Goal: Information Seeking & Learning: Check status

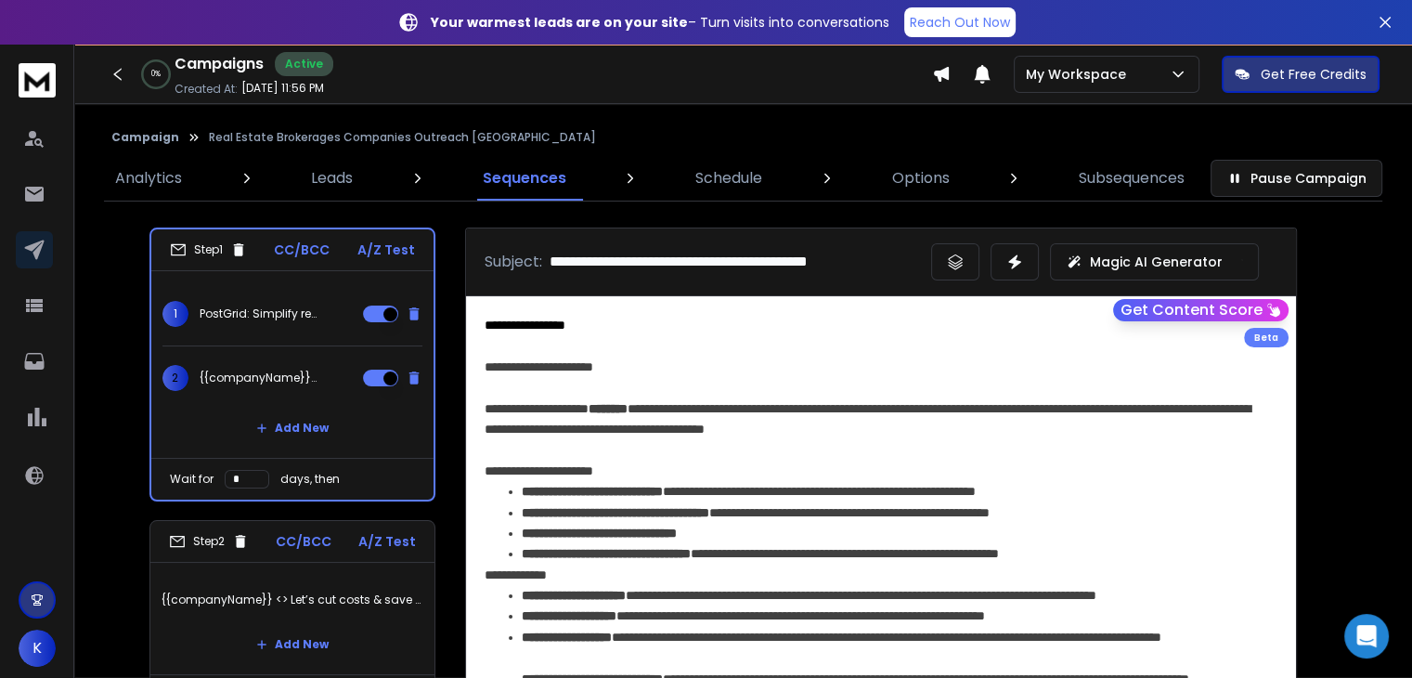
click at [119, 68] on icon at bounding box center [118, 74] width 17 height 17
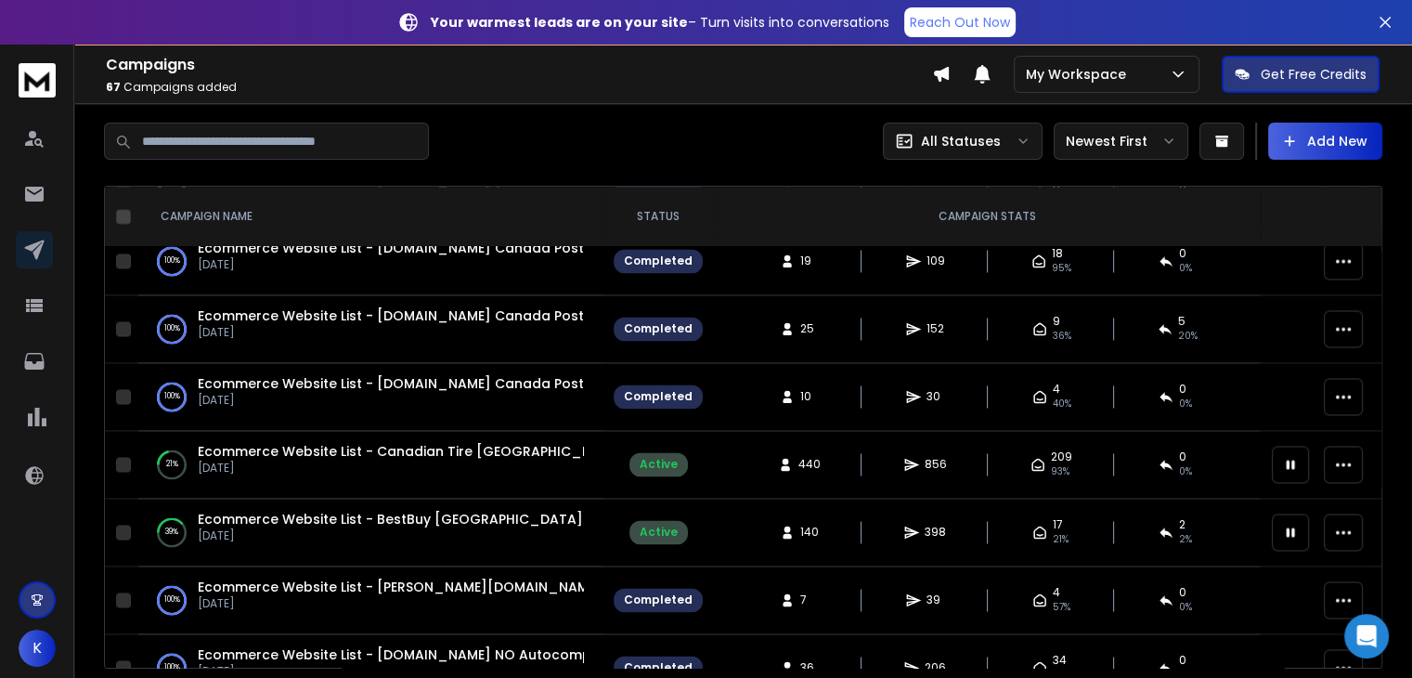
scroll to position [4029, 0]
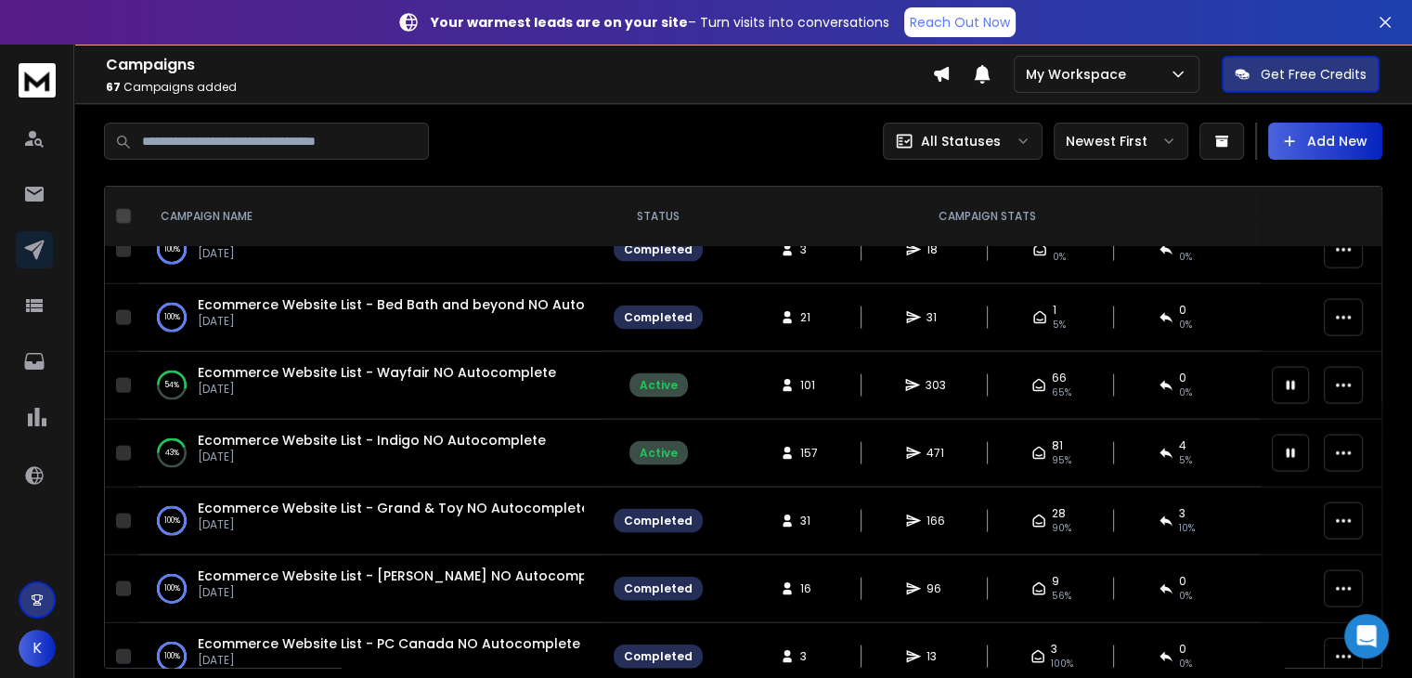
click at [464, 449] on p "[DATE]" at bounding box center [372, 456] width 348 height 15
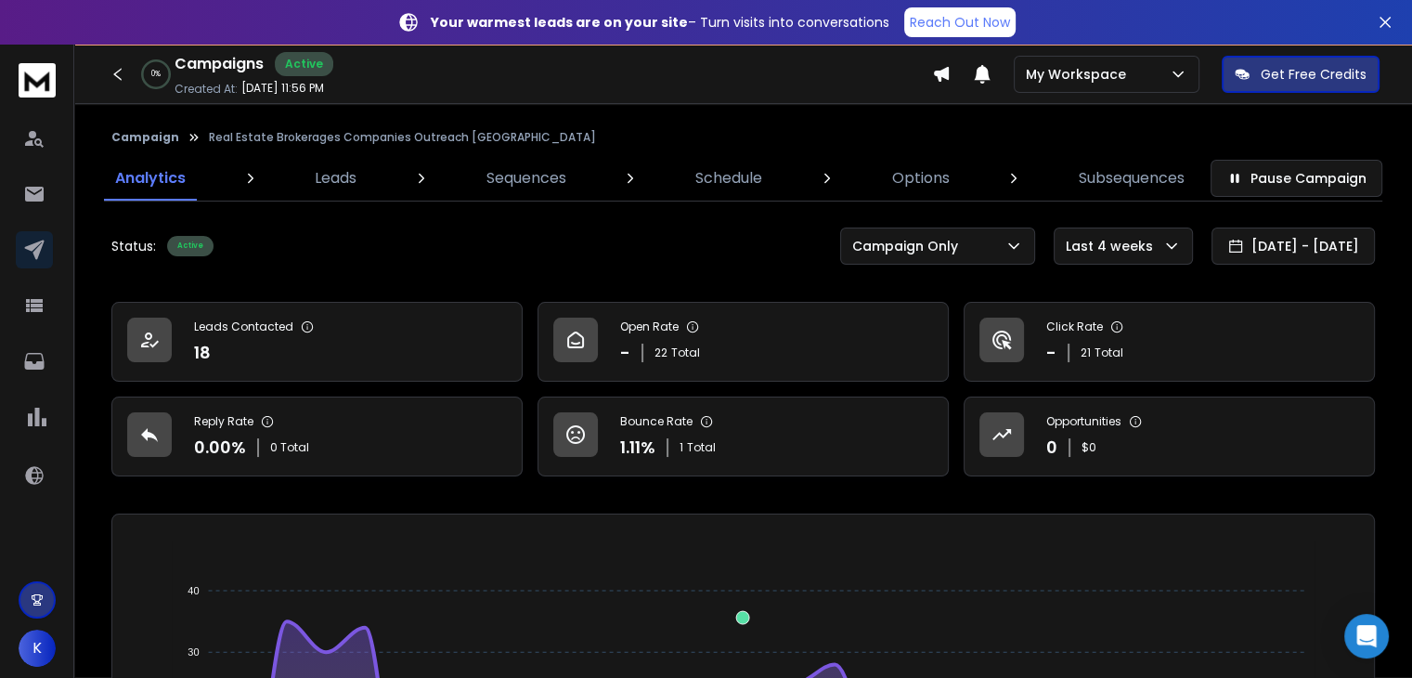
click at [1130, 246] on button "Last 4 weeks" at bounding box center [1123, 245] width 139 height 37
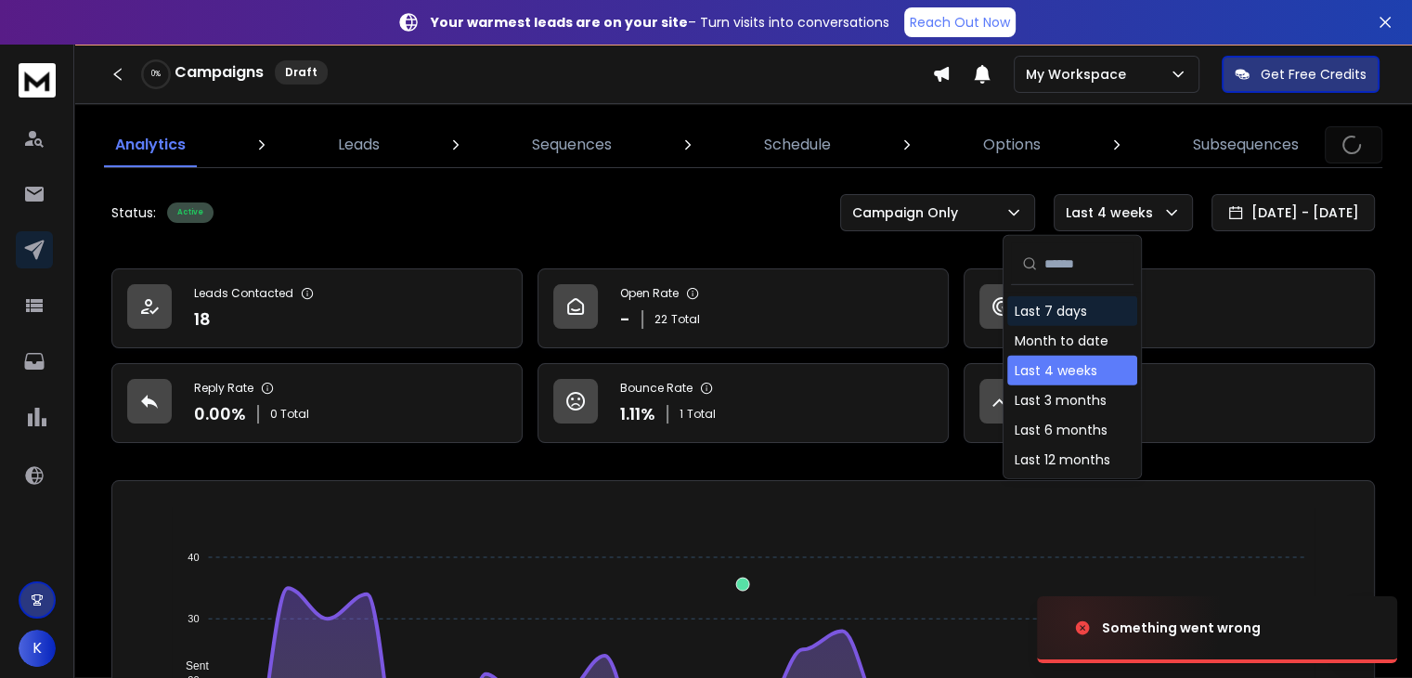
click at [656, 216] on div "Status: Active Campaign Only Last 4 weeks [DATE] - [DATE]" at bounding box center [743, 212] width 1264 height 37
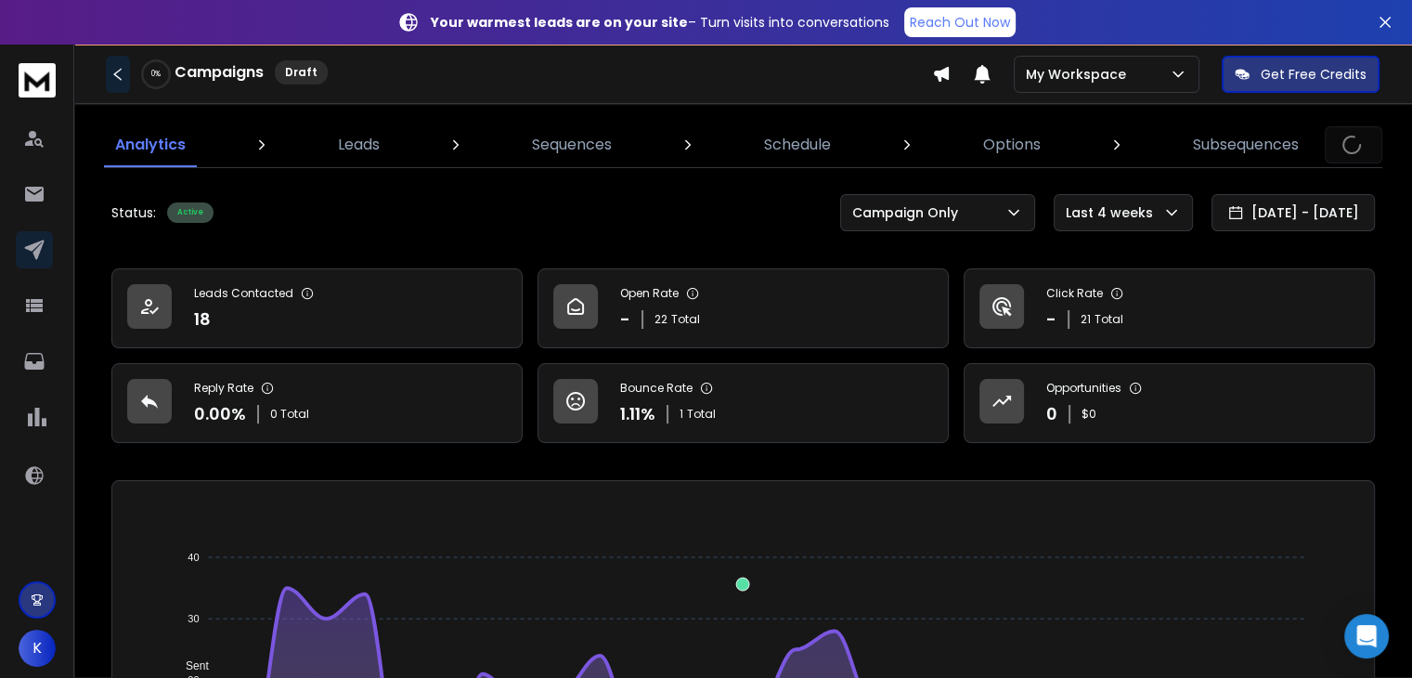
click at [111, 64] on button at bounding box center [118, 74] width 24 height 37
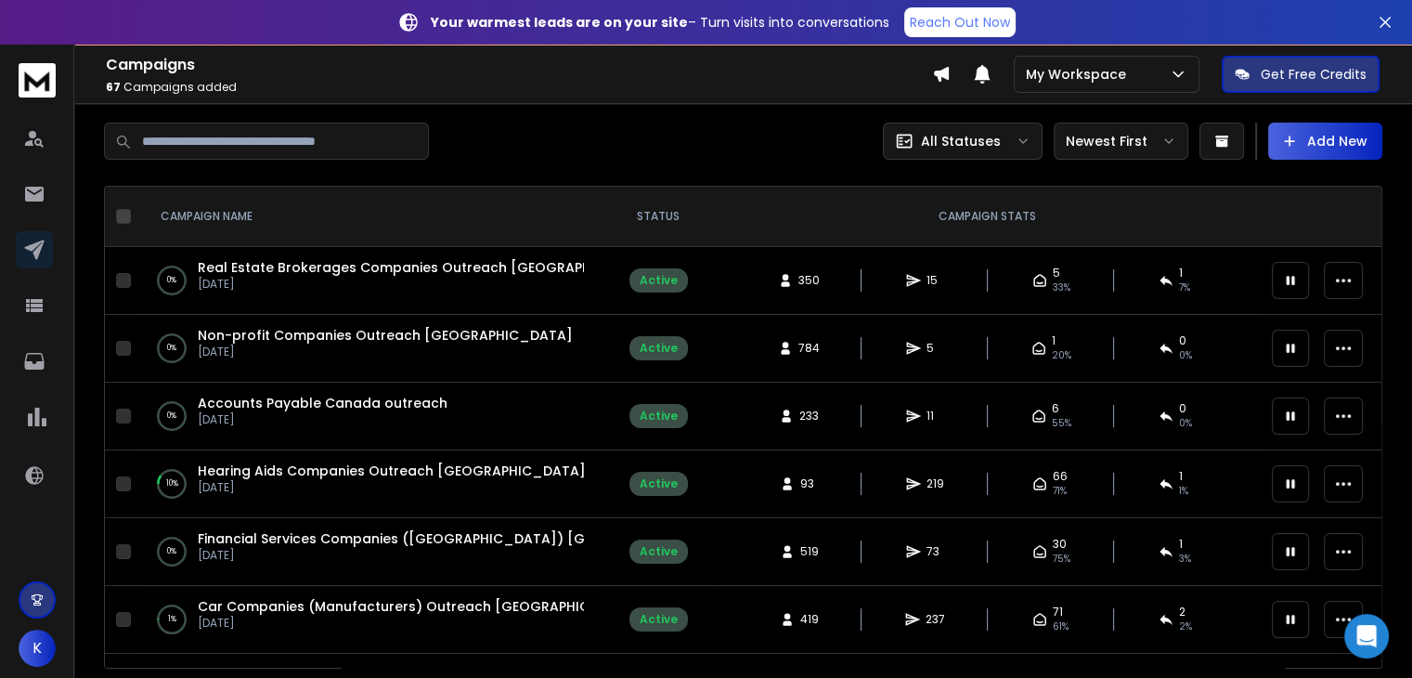
click at [460, 320] on td "0 % Non-profit Companies Outreach [GEOGRAPHIC_DATA] [DATE]" at bounding box center [370, 349] width 464 height 68
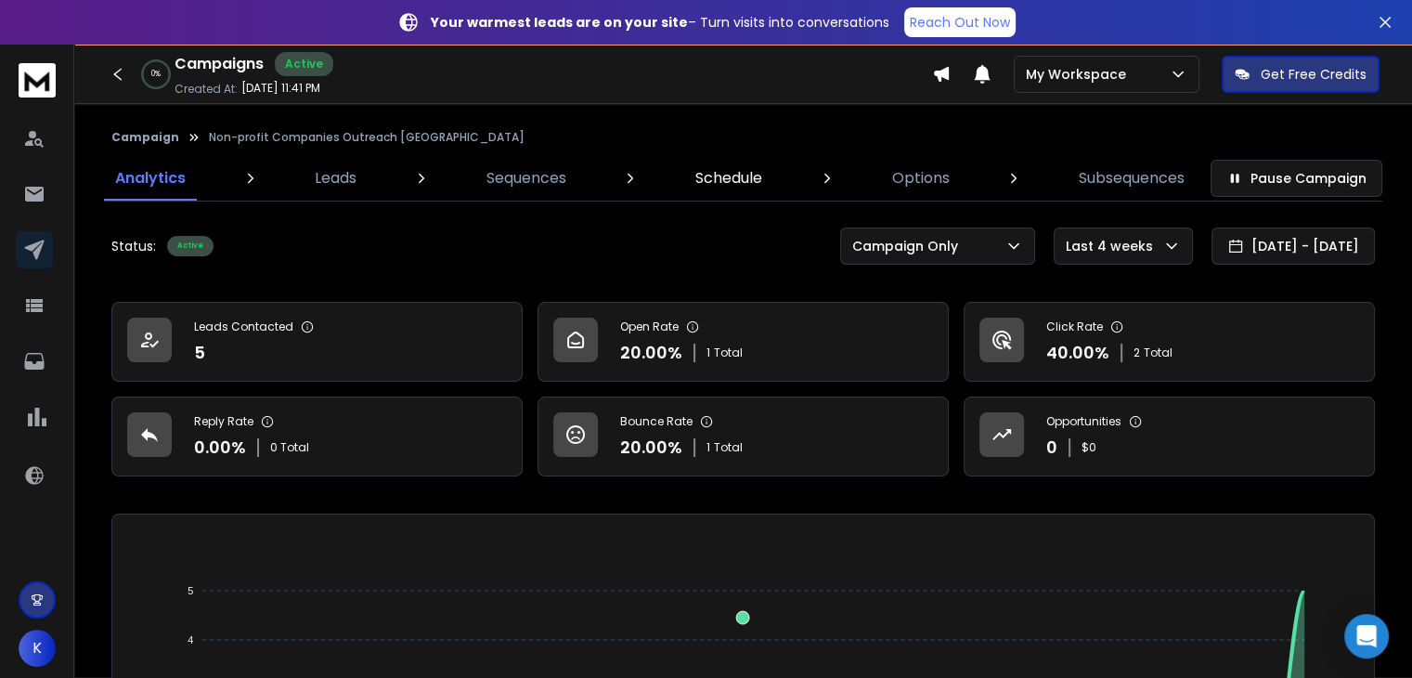
click at [725, 191] on link "Schedule" at bounding box center [728, 178] width 89 height 45
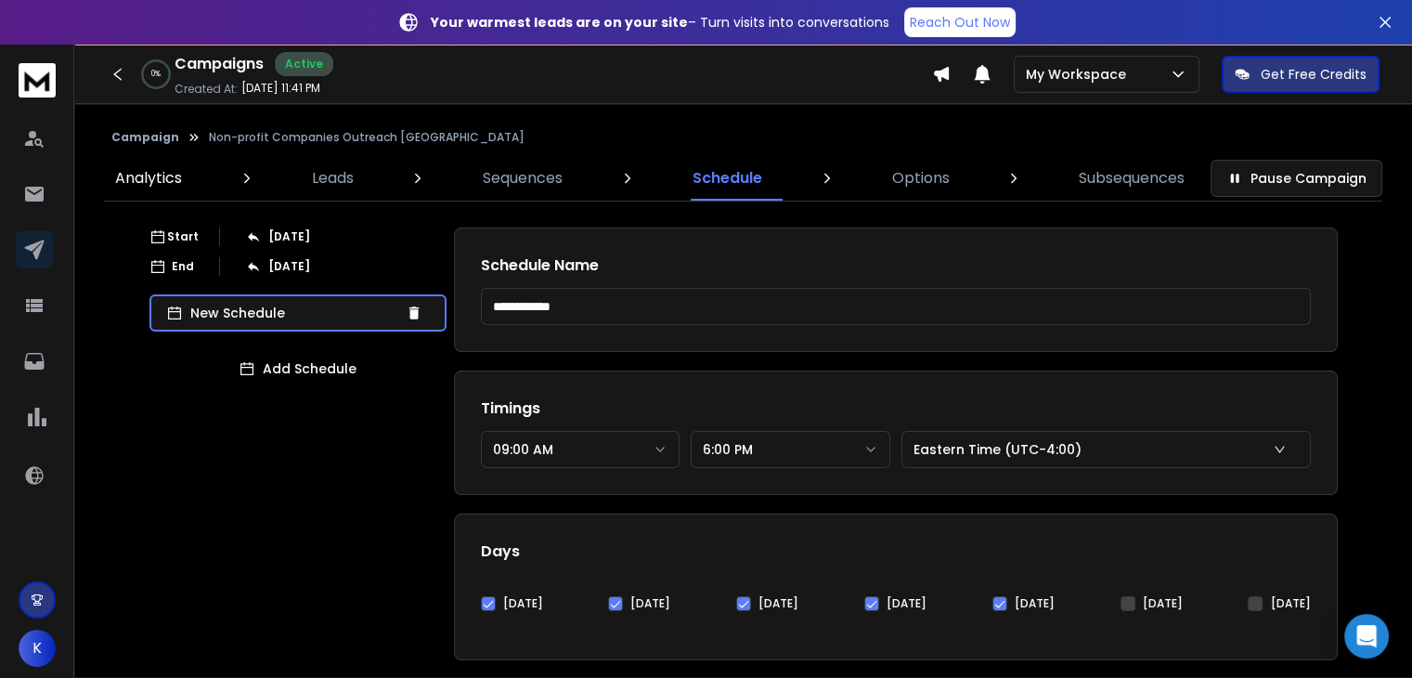
click at [162, 188] on p "Analytics" at bounding box center [148, 178] width 67 height 22
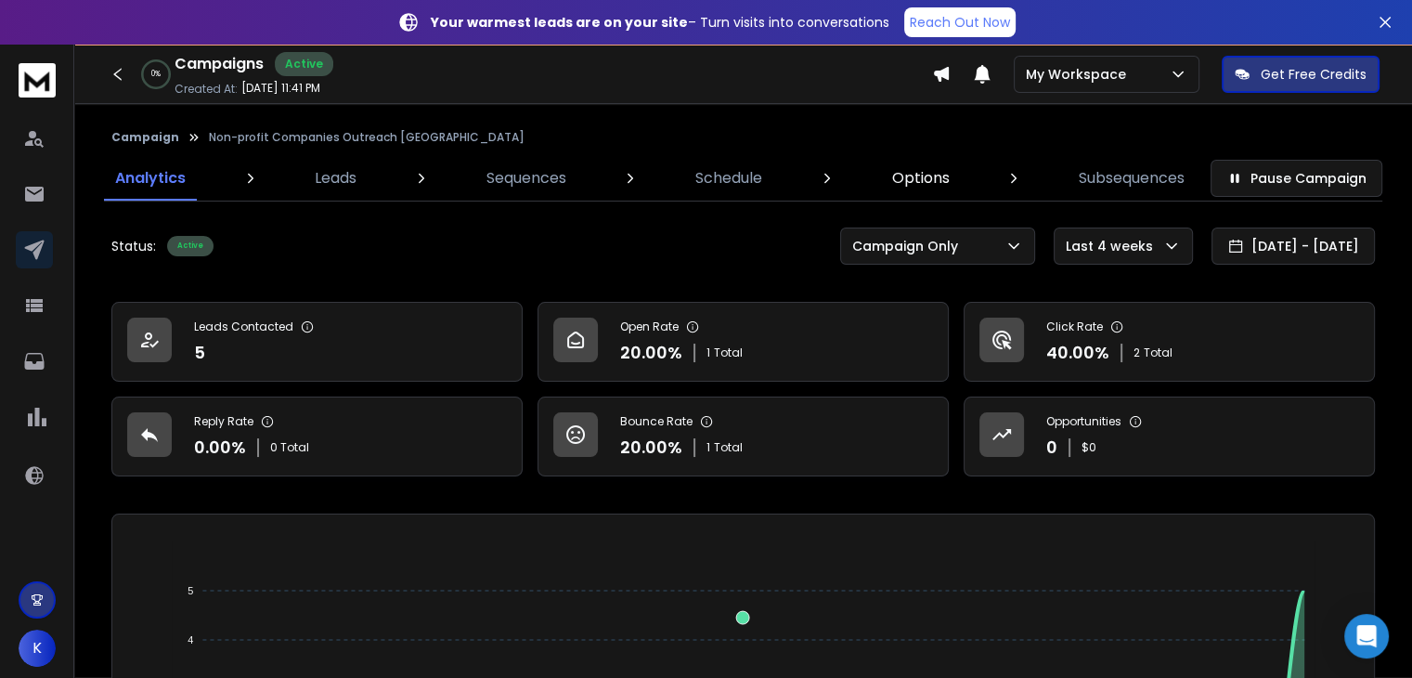
click at [906, 174] on p "Options" at bounding box center [921, 178] width 58 height 22
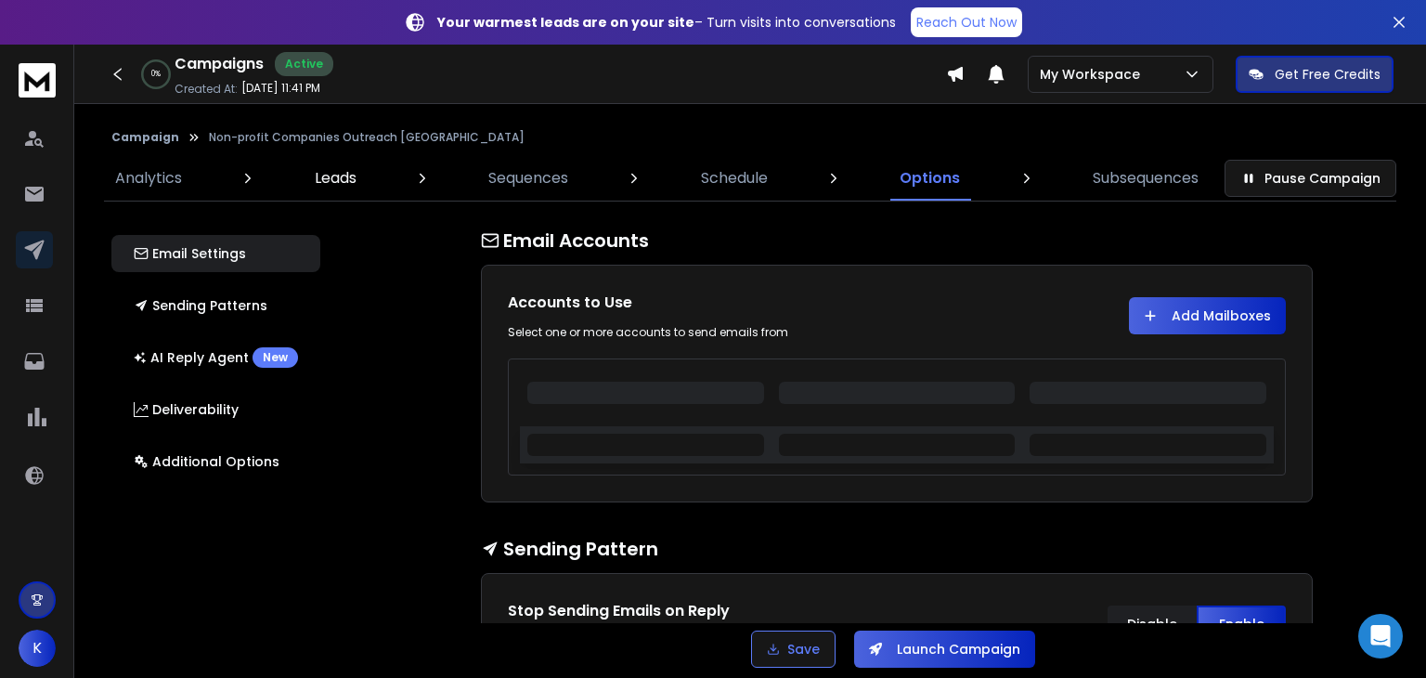
click at [331, 188] on p "Leads" at bounding box center [336, 178] width 42 height 22
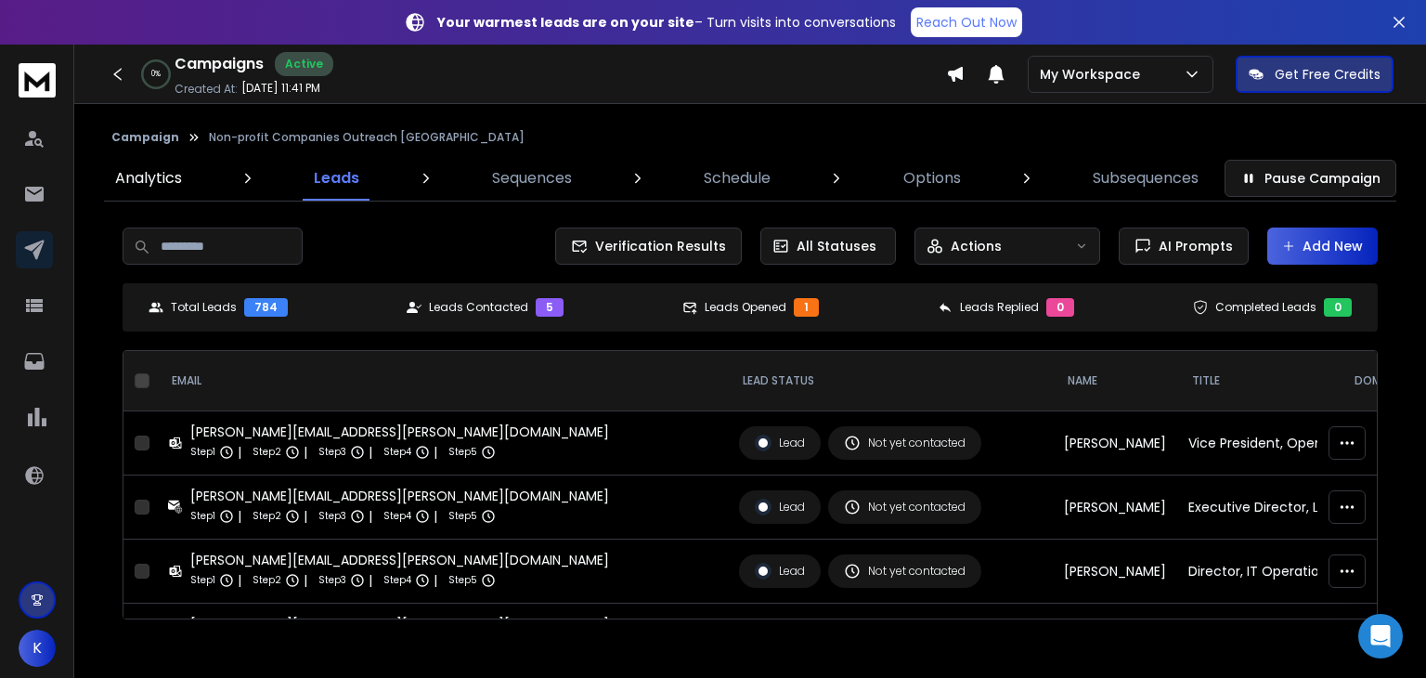
click at [148, 181] on p "Analytics" at bounding box center [148, 178] width 67 height 22
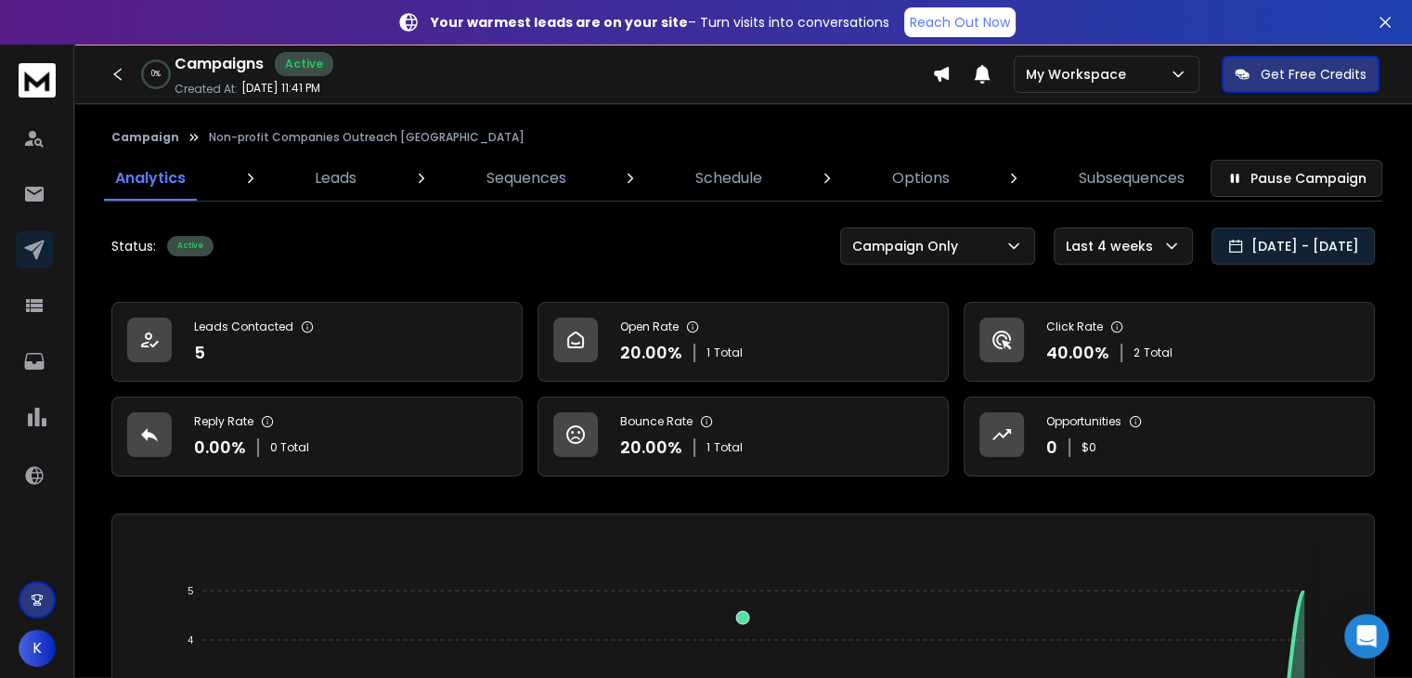
click at [1248, 236] on button "[DATE] - [DATE]" at bounding box center [1293, 245] width 163 height 37
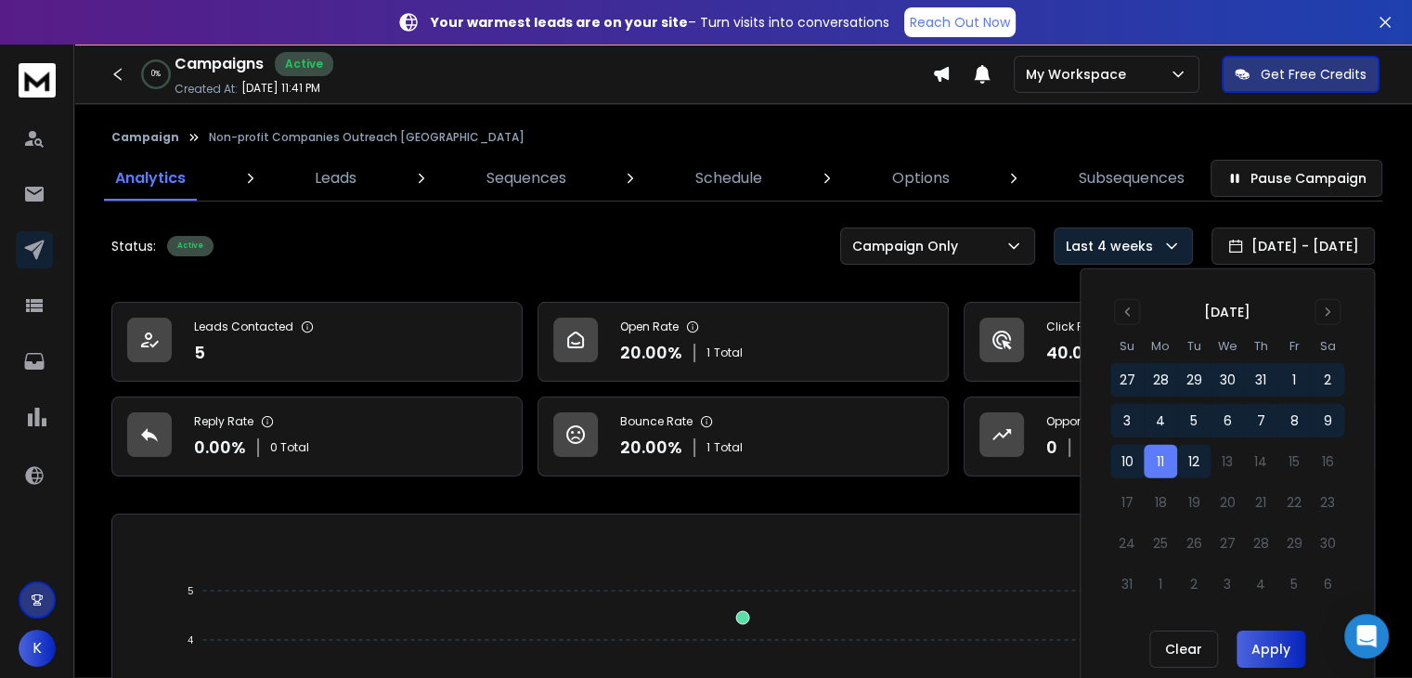
click at [1096, 253] on p "Last 4 weeks" at bounding box center [1113, 246] width 95 height 19
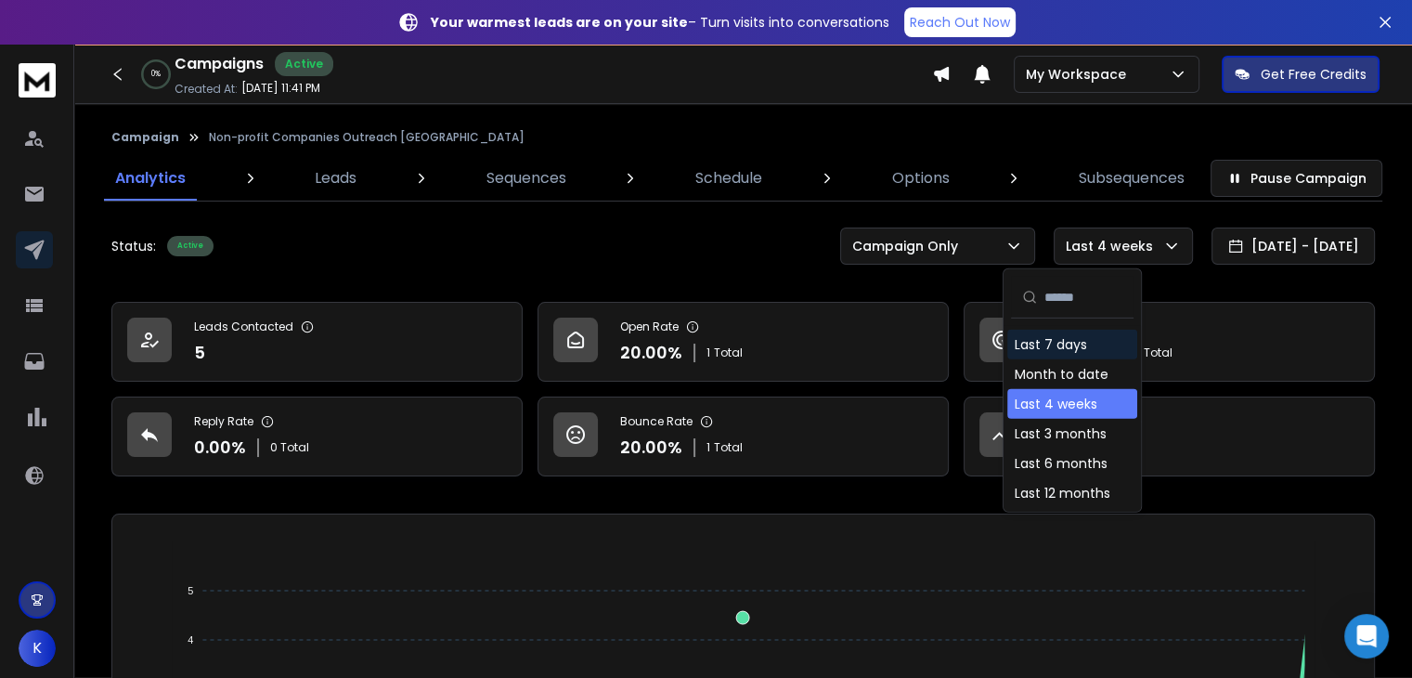
click at [605, 243] on div "Status: Active Pause Campaign Campaign Only Last 4 weeks [DATE] - [DATE]" at bounding box center [743, 245] width 1264 height 37
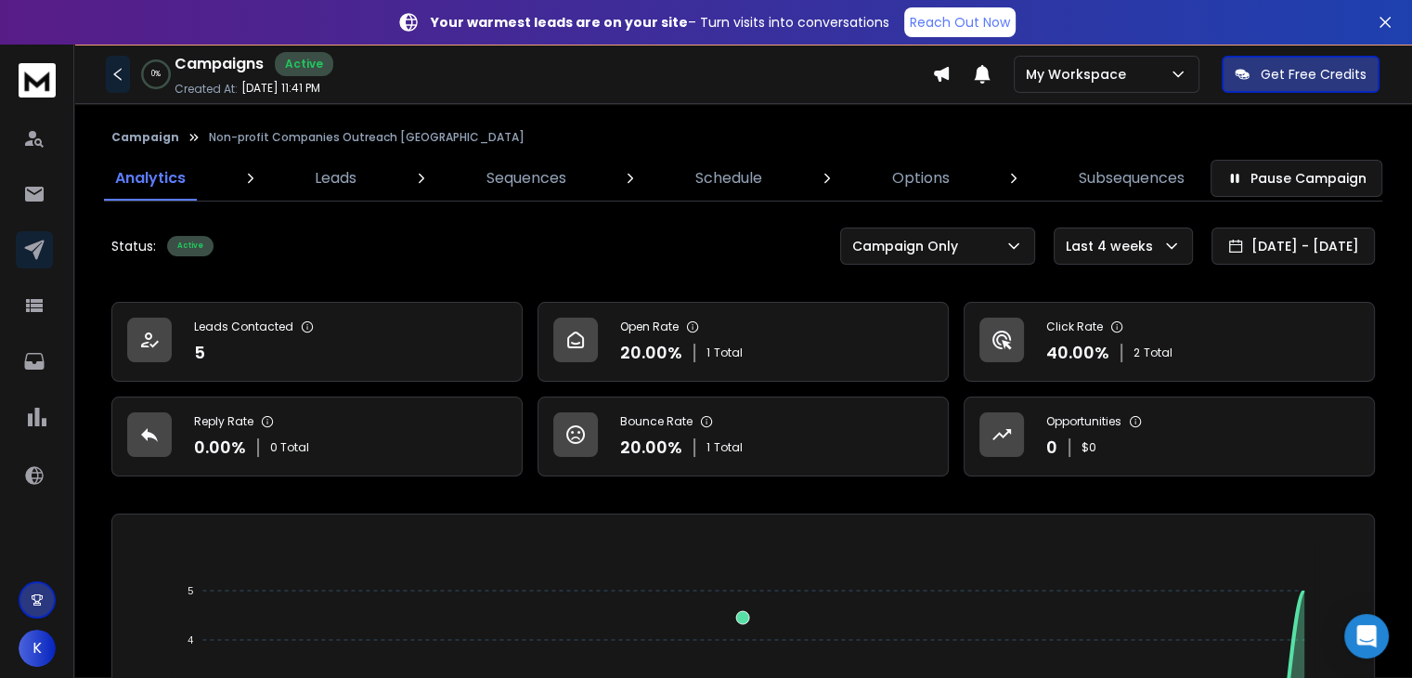
click at [123, 67] on icon at bounding box center [118, 74] width 17 height 17
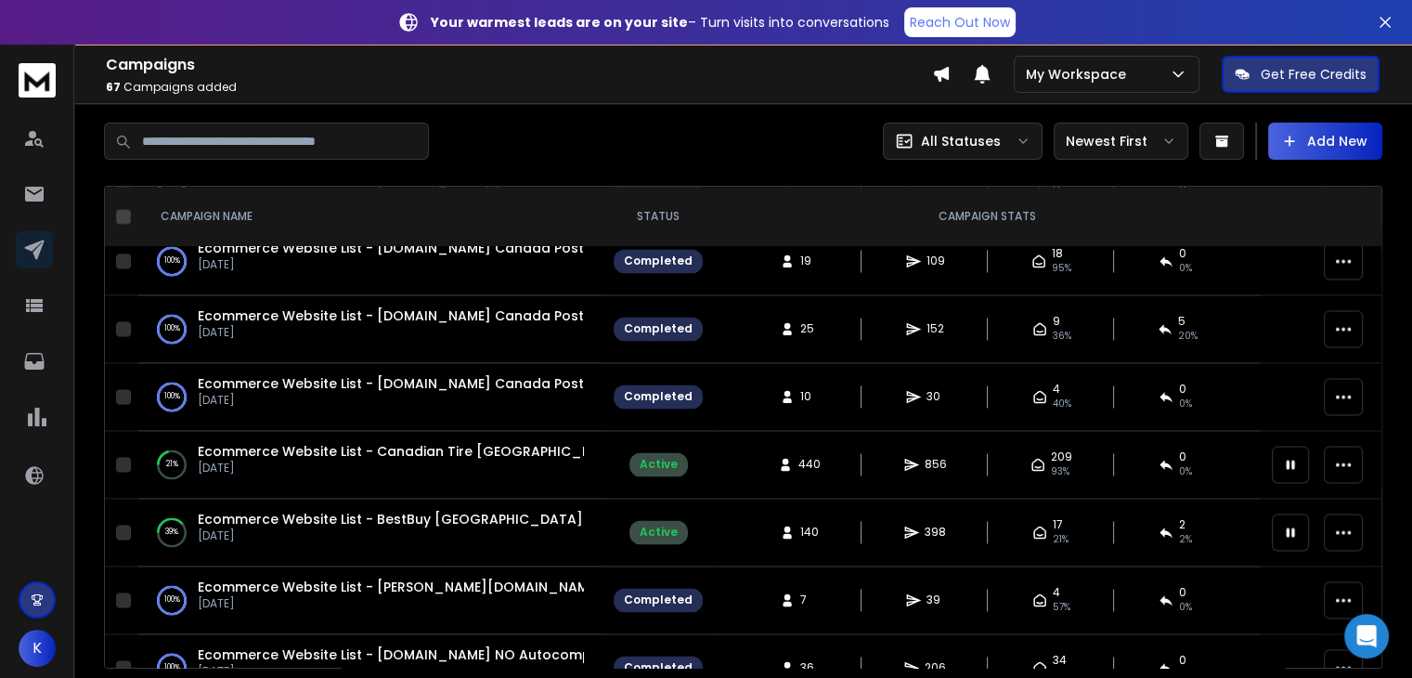
scroll to position [4029, 0]
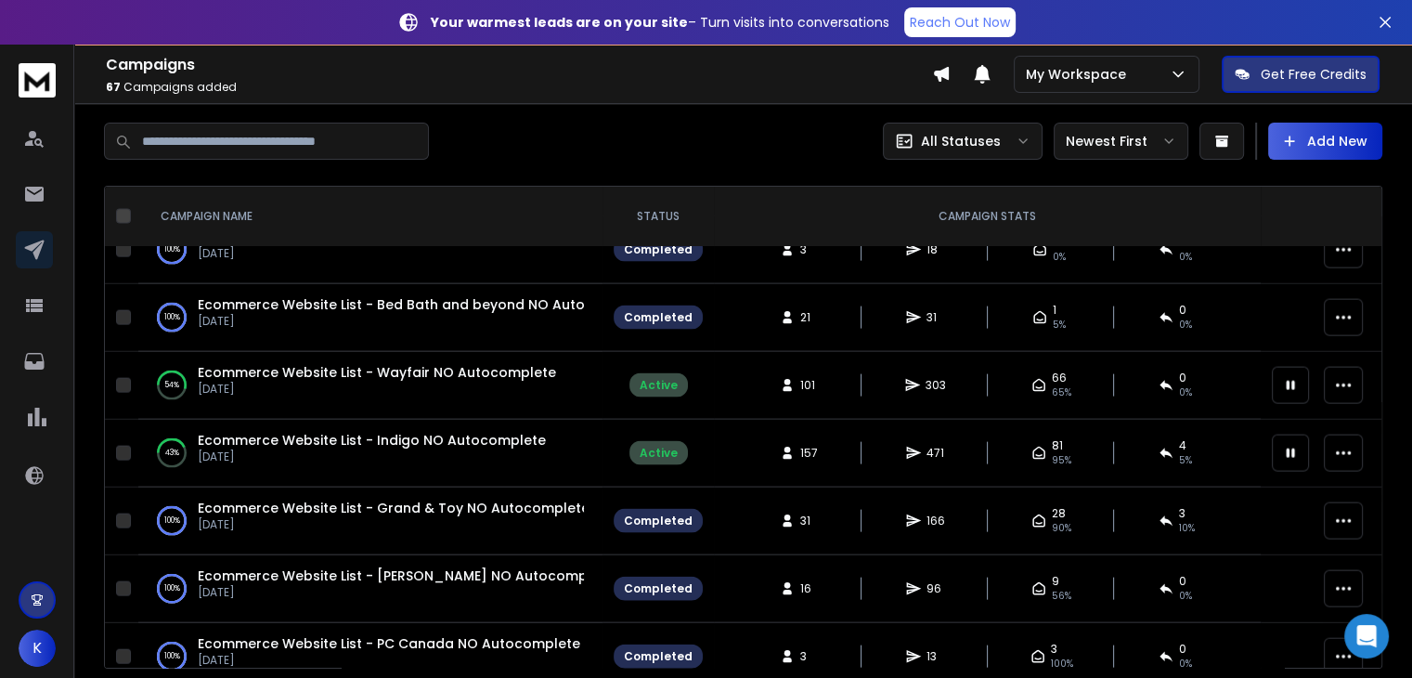
click at [1341, 447] on button "button" at bounding box center [1343, 453] width 39 height 37
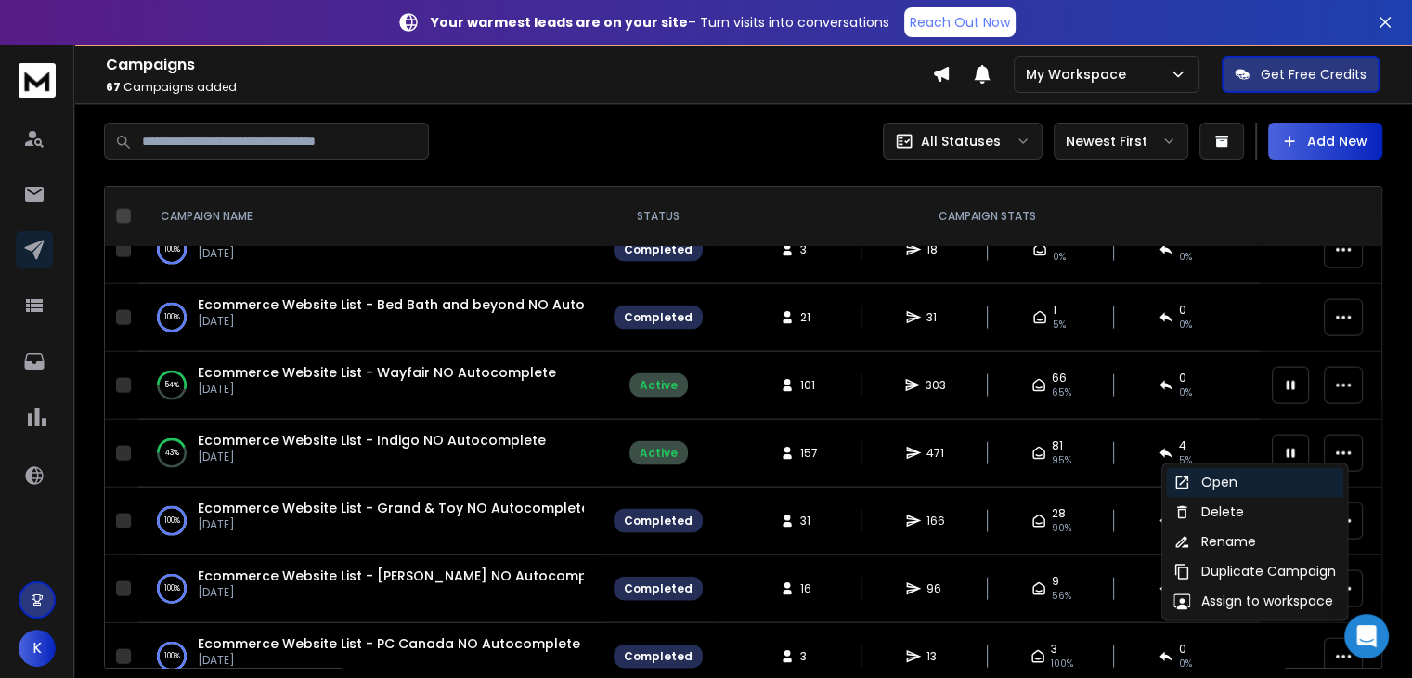
click at [495, 449] on p "[DATE]" at bounding box center [372, 456] width 348 height 15
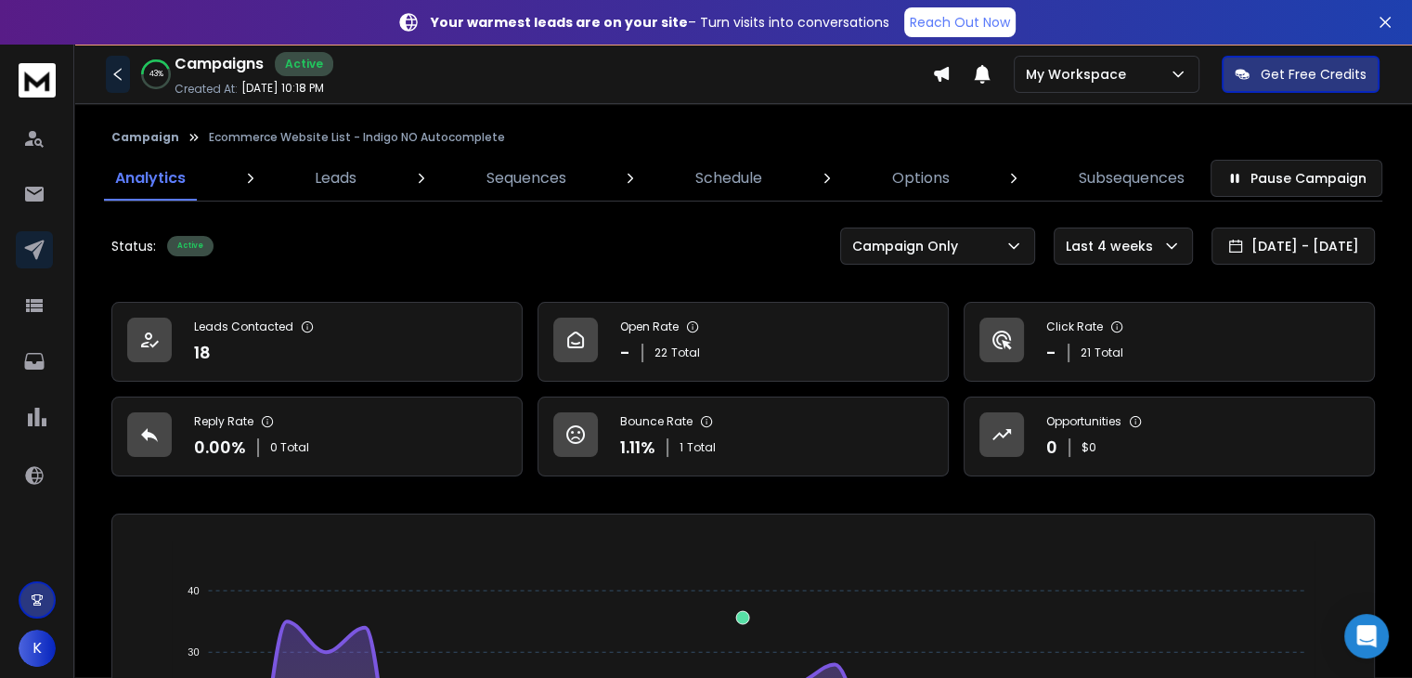
click at [111, 72] on icon at bounding box center [118, 74] width 17 height 17
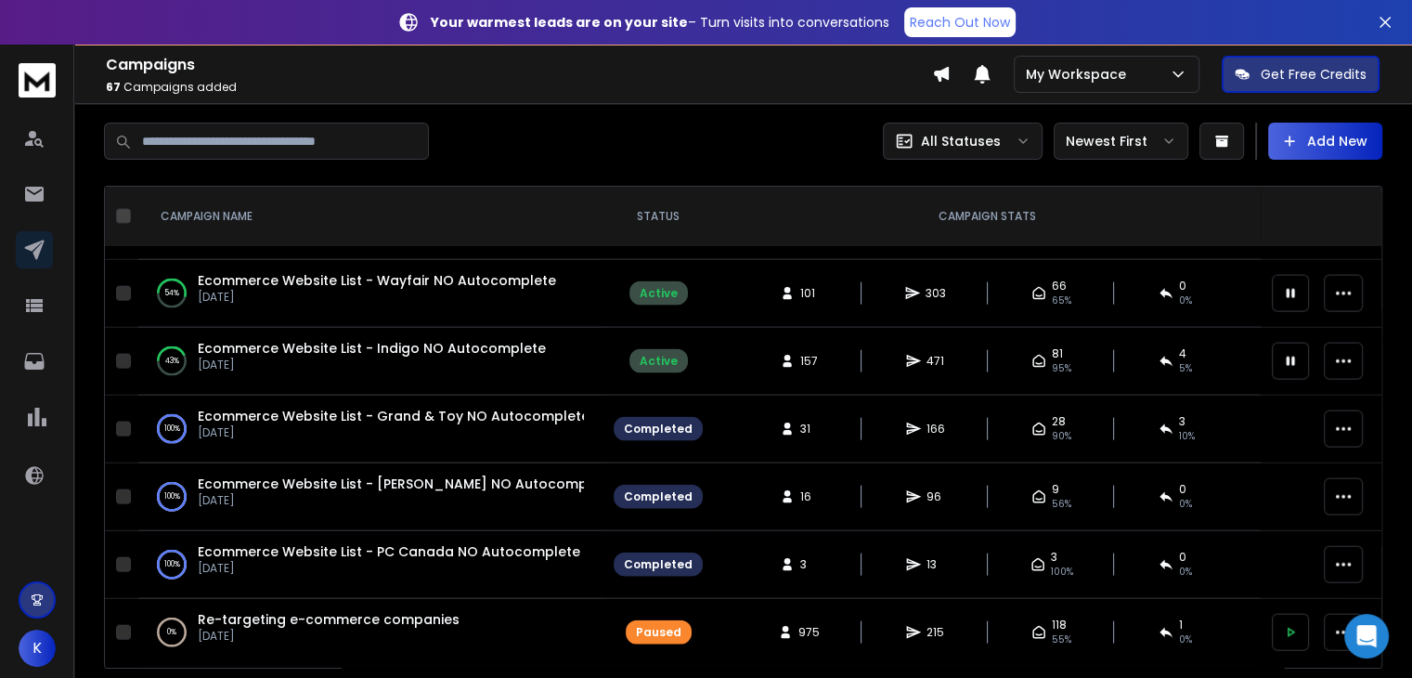
scroll to position [3489, 0]
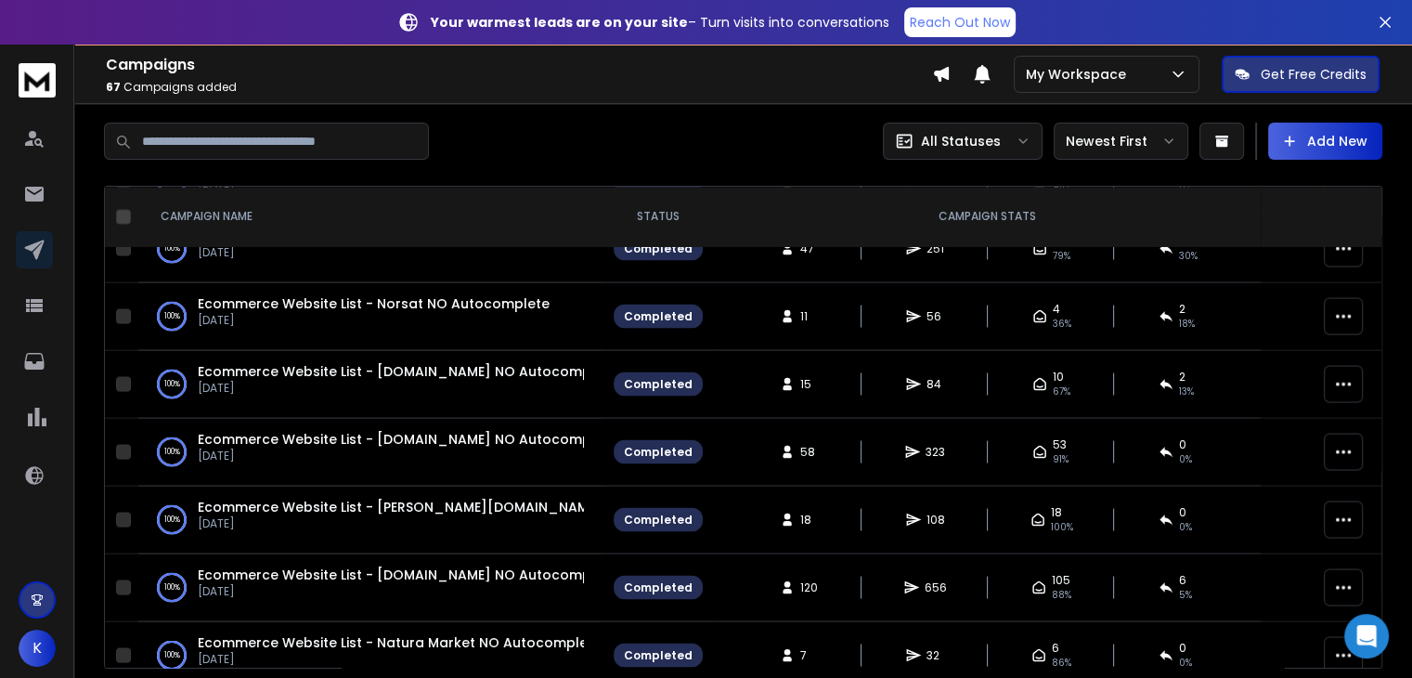
click at [493, 448] on p "[DATE]" at bounding box center [391, 455] width 386 height 15
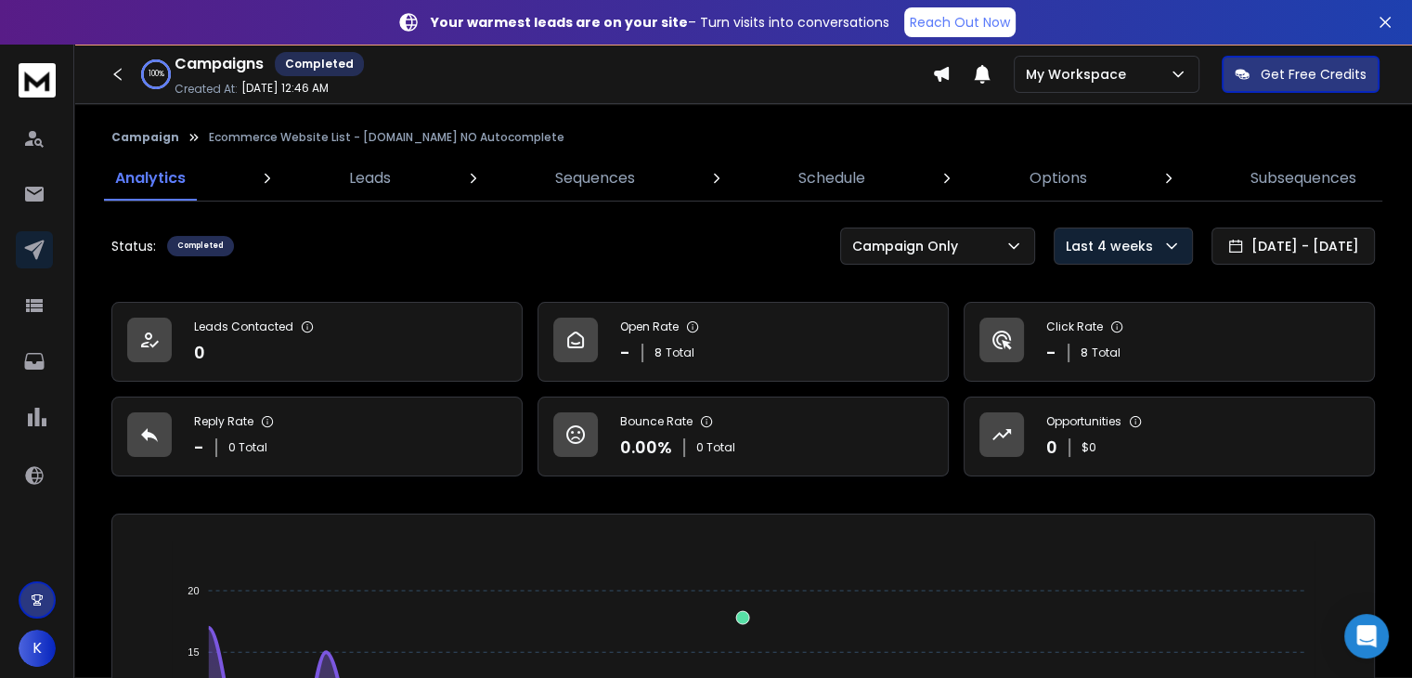
click at [1162, 246] on icon "button" at bounding box center [1171, 246] width 19 height 19
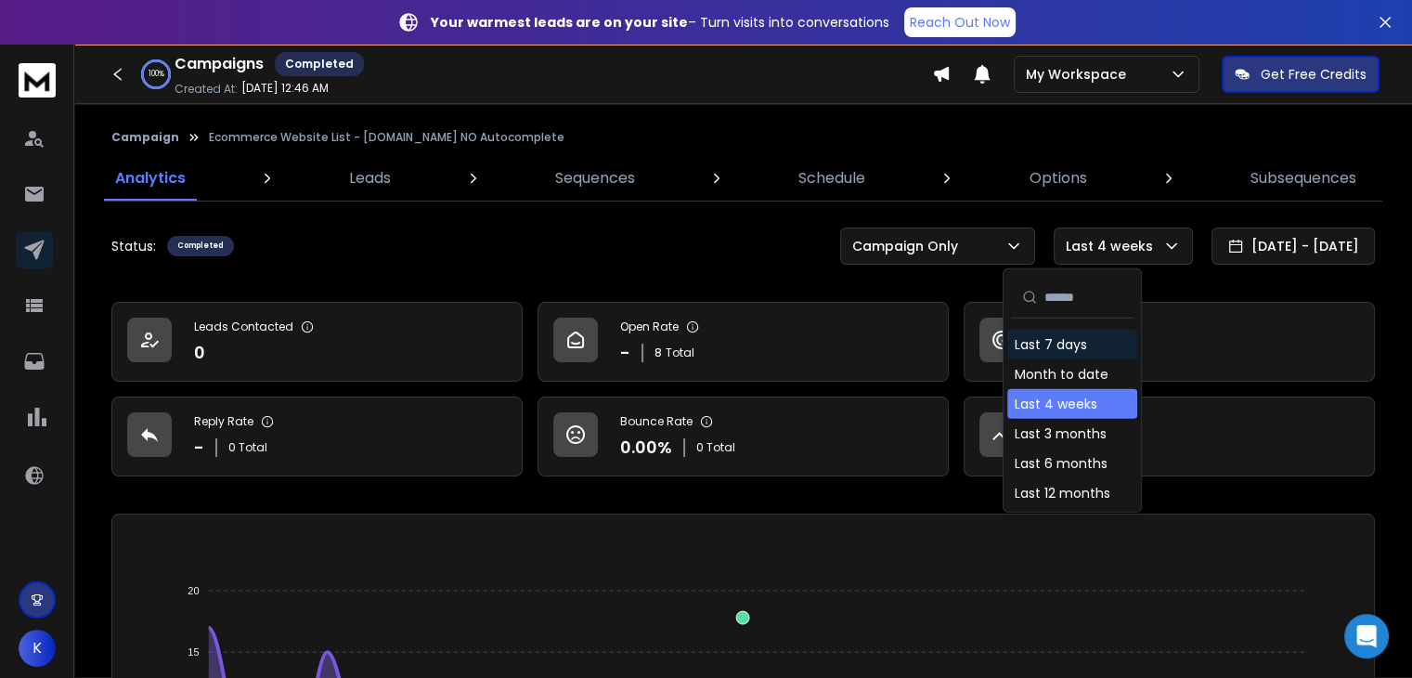
click at [638, 245] on div "Status: Completed Campaign Only Last 4 weeks [DATE] - [DATE]" at bounding box center [743, 245] width 1264 height 37
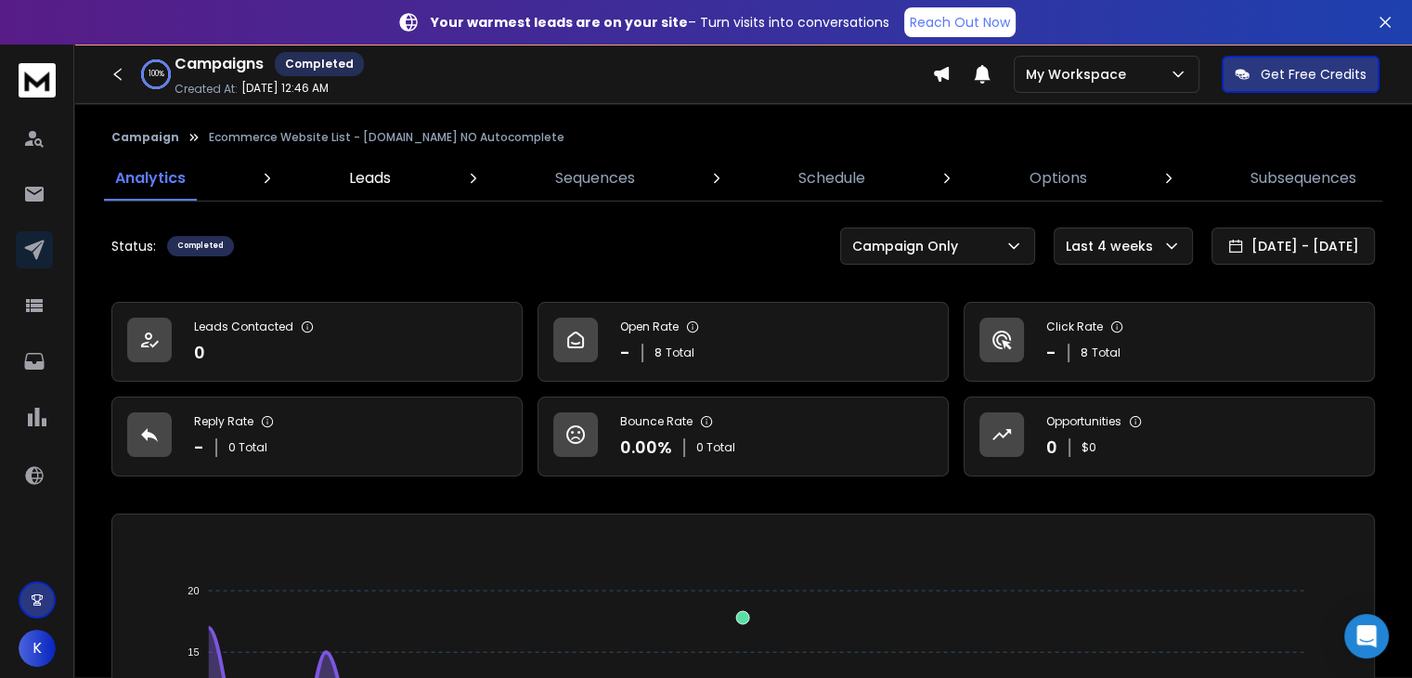
click at [371, 180] on p "Leads" at bounding box center [370, 178] width 42 height 22
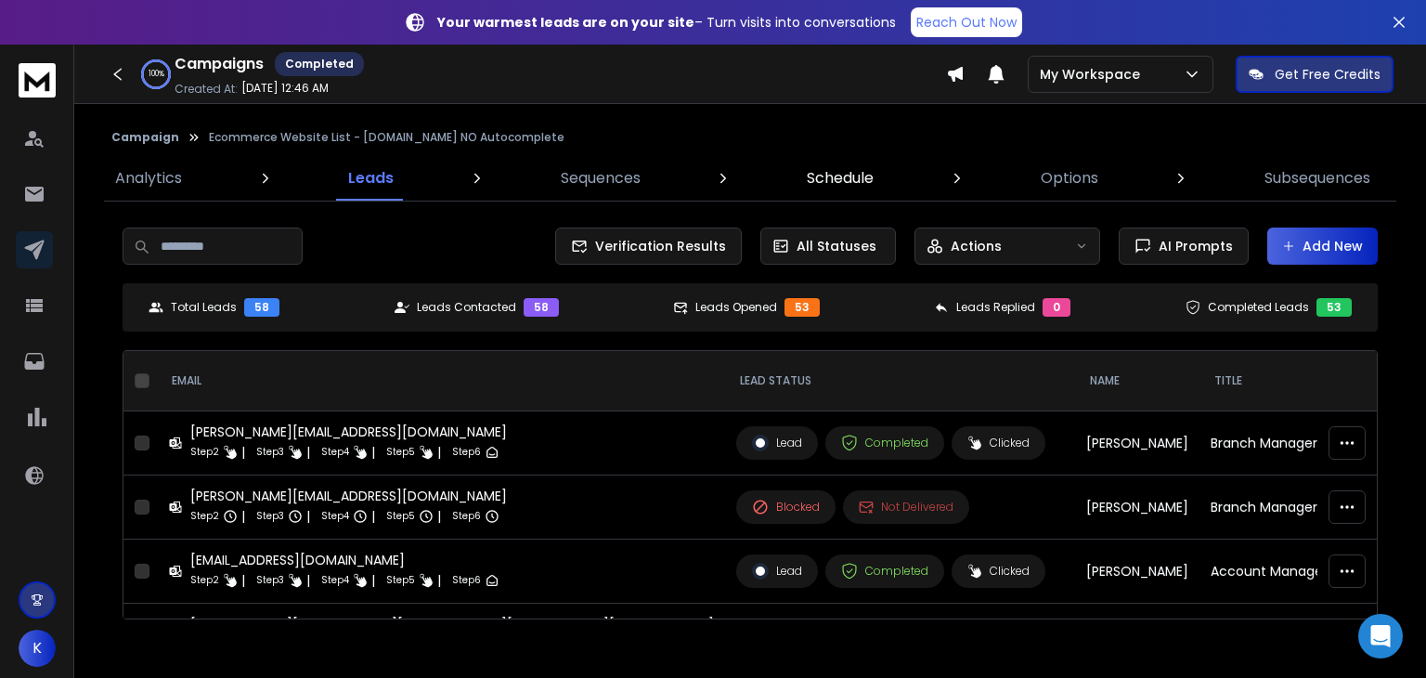
click at [865, 171] on p "Schedule" at bounding box center [840, 178] width 67 height 22
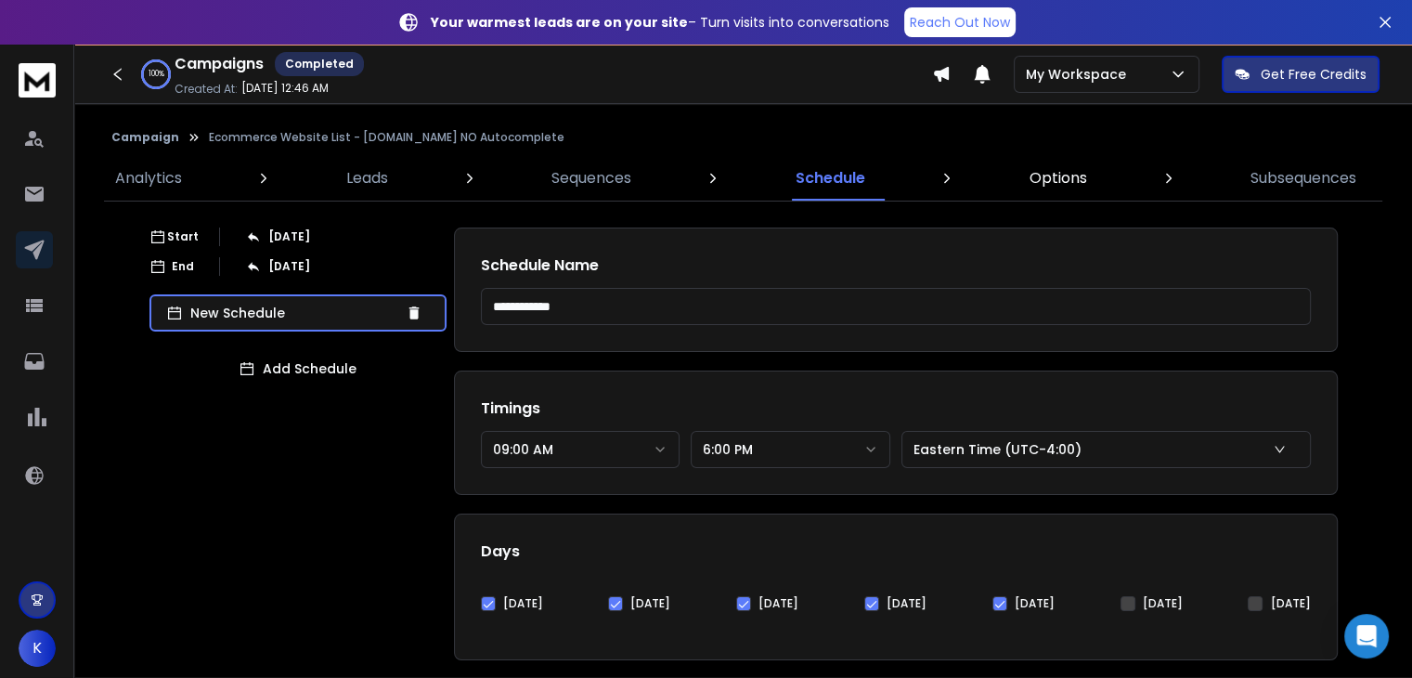
click at [1089, 175] on link "Options" at bounding box center [1058, 178] width 80 height 45
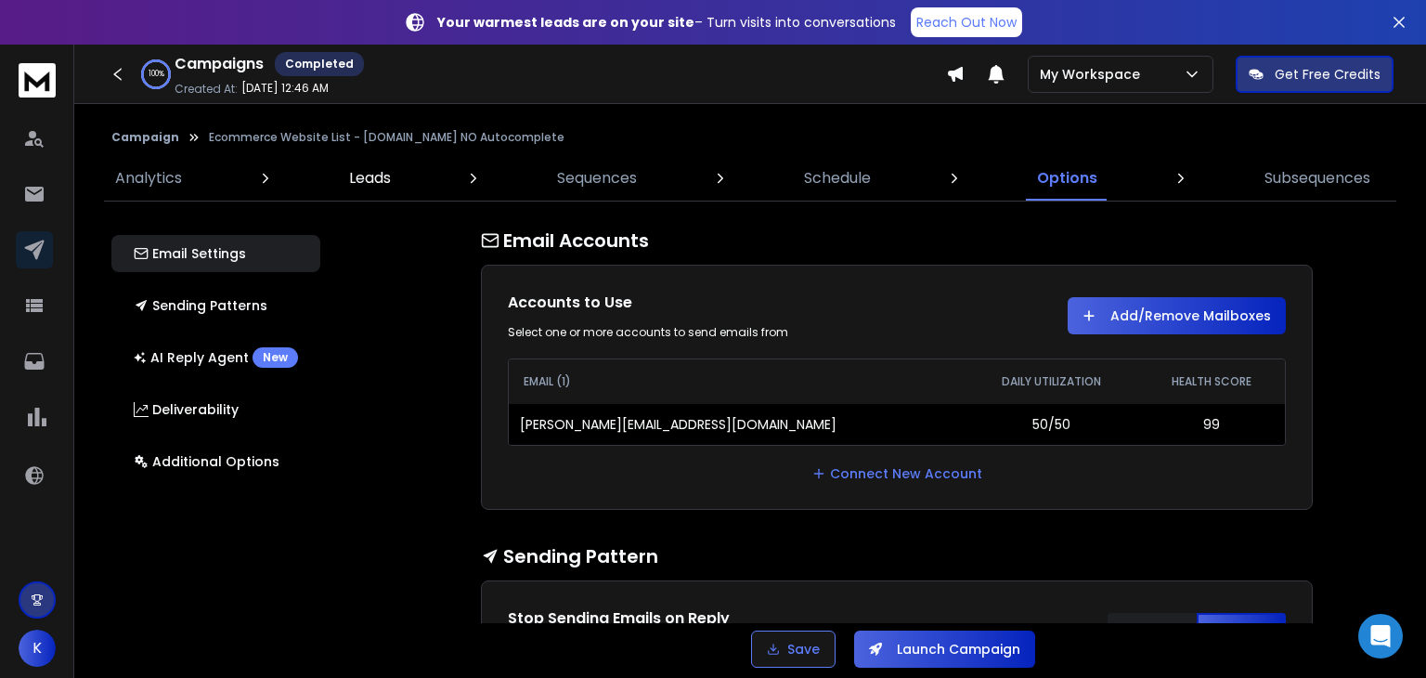
click at [373, 198] on link "Leads" at bounding box center [370, 178] width 64 height 45
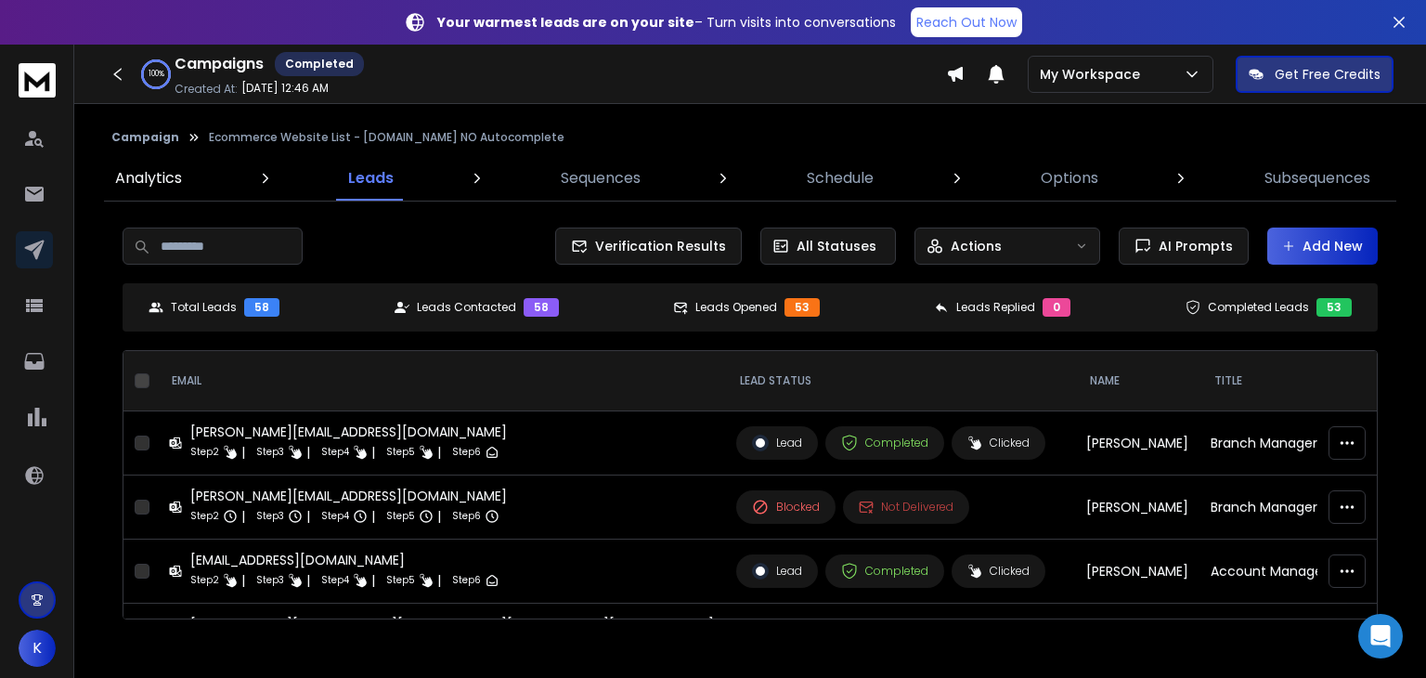
click at [180, 184] on p "Analytics" at bounding box center [148, 178] width 67 height 22
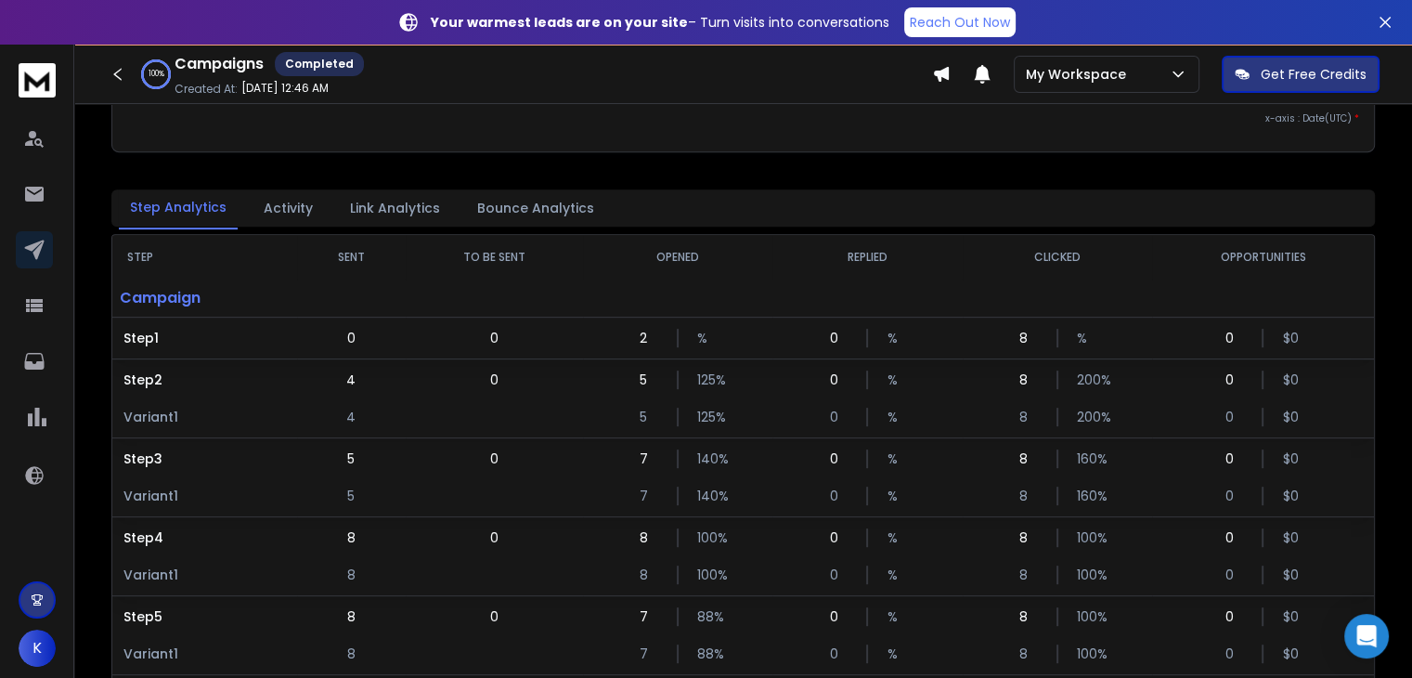
scroll to position [752, 0]
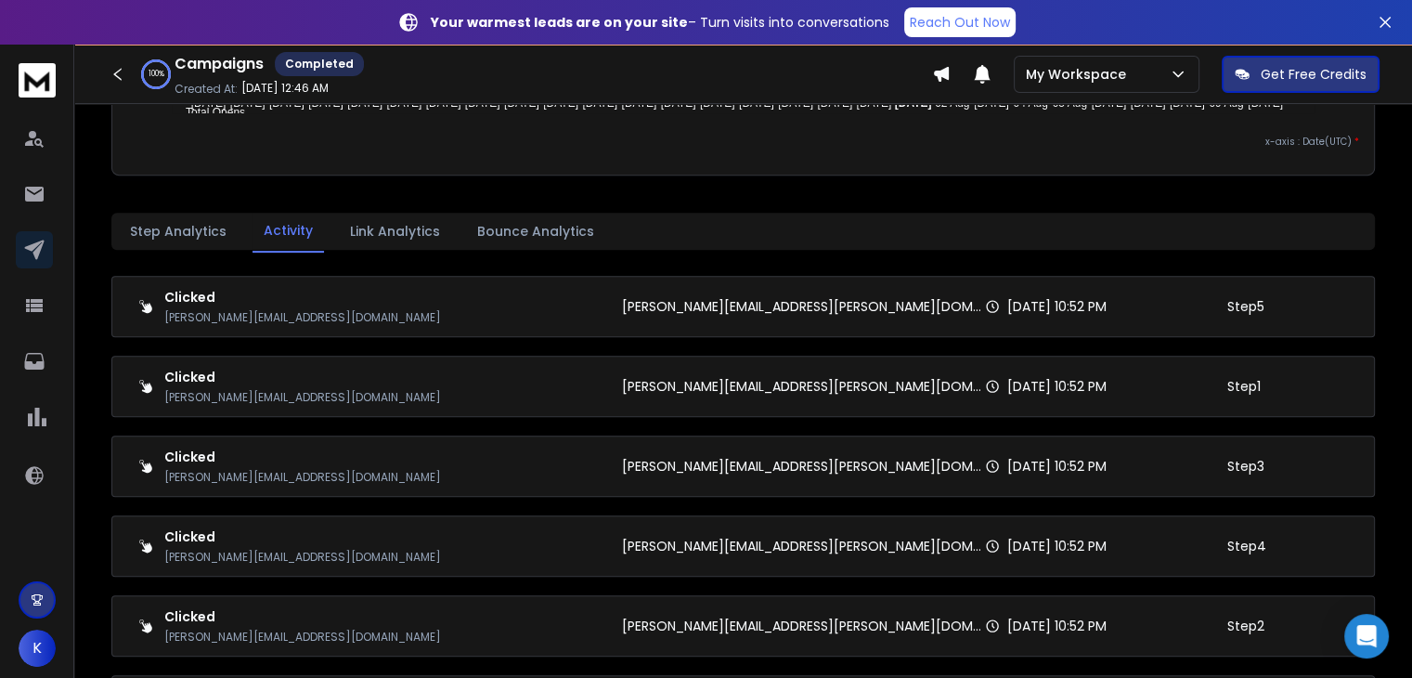
click at [279, 220] on button "Activity" at bounding box center [288, 231] width 71 height 43
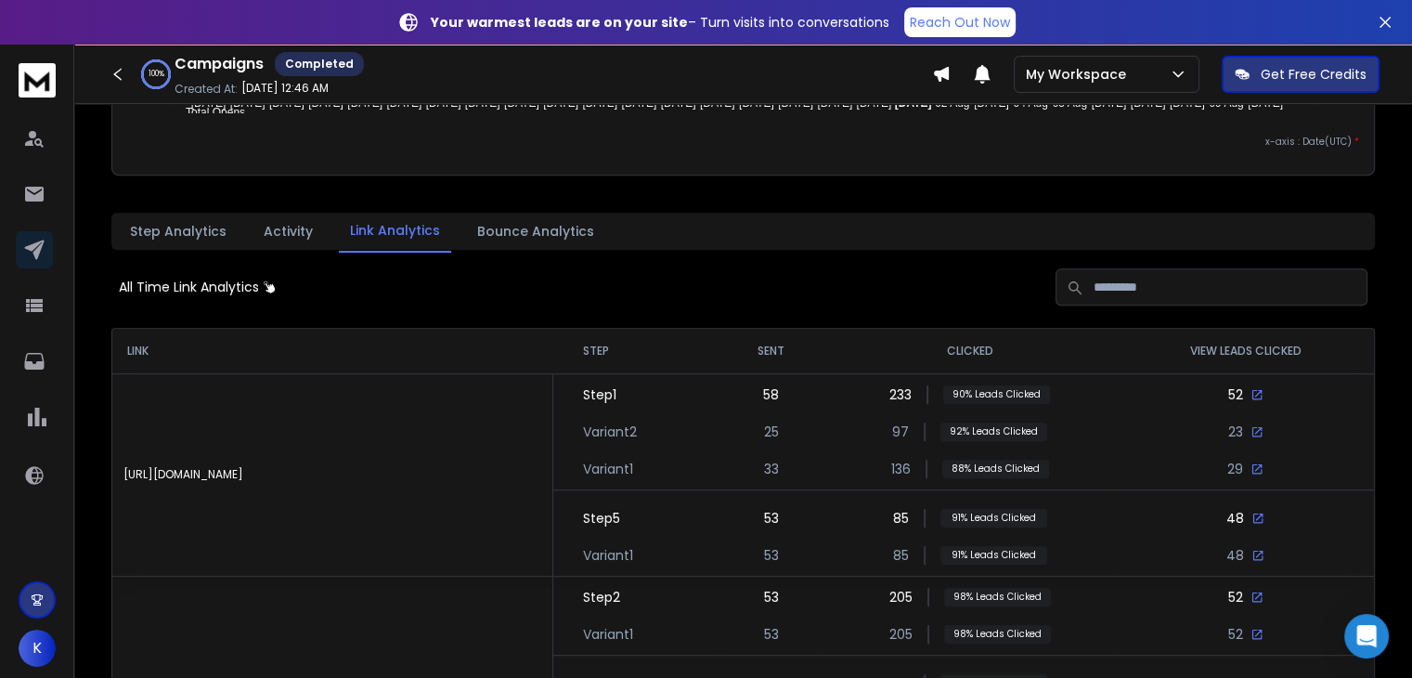
click at [362, 239] on button "Link Analytics" at bounding box center [395, 231] width 112 height 43
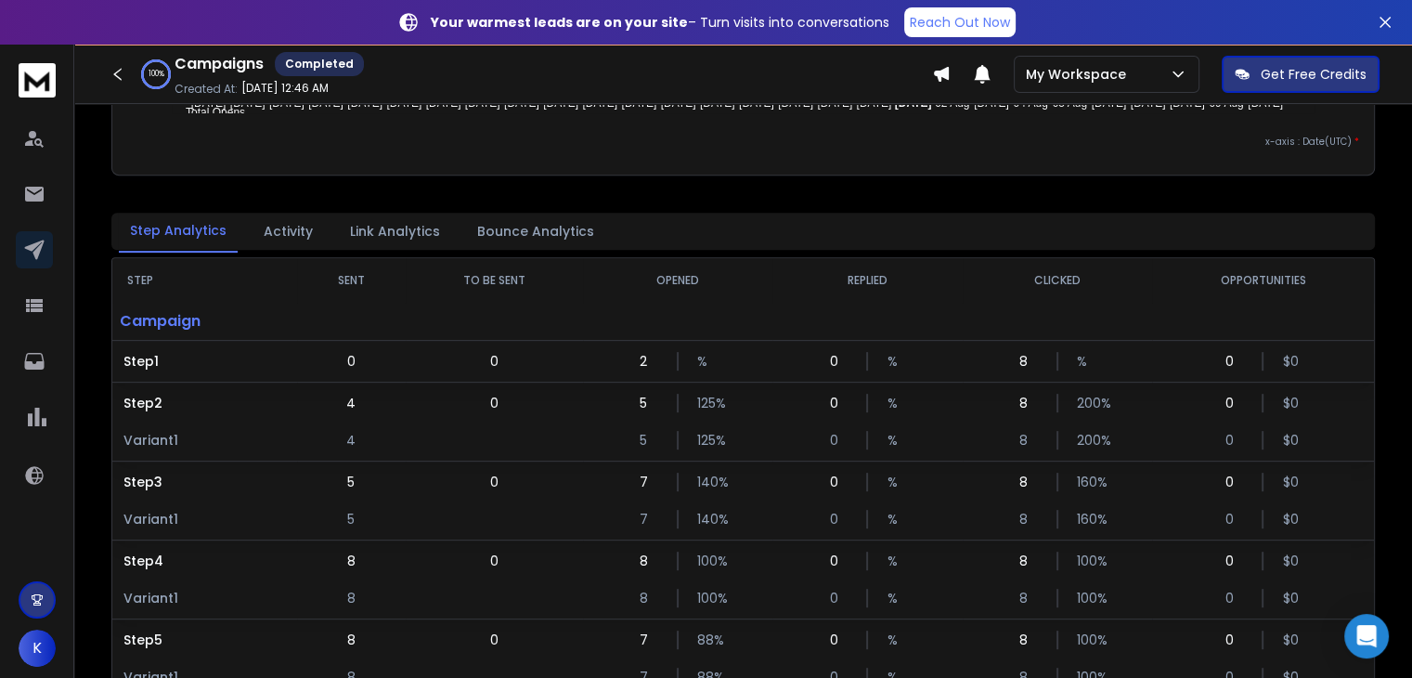
click at [199, 231] on button "Step Analytics" at bounding box center [178, 231] width 119 height 43
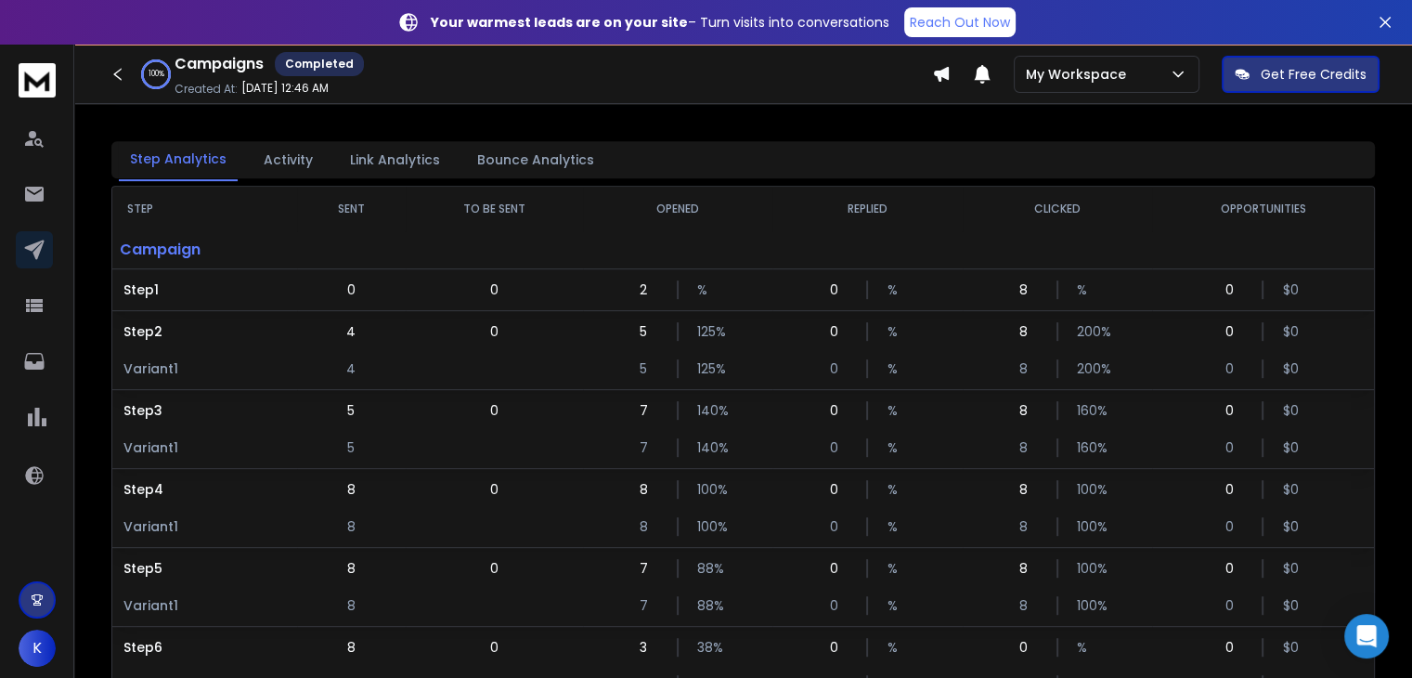
scroll to position [882, 0]
